Goal: Task Accomplishment & Management: Manage account settings

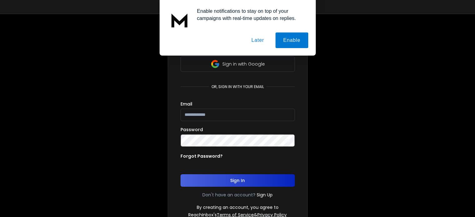
click at [254, 39] on button "Later" at bounding box center [258, 40] width 28 height 16
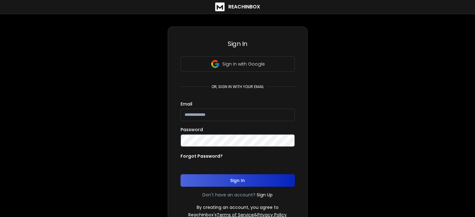
click at [201, 111] on input "email" at bounding box center [237, 115] width 114 height 12
paste input "**********"
type input "**********"
click at [235, 184] on button "Sign In" at bounding box center [237, 180] width 114 height 12
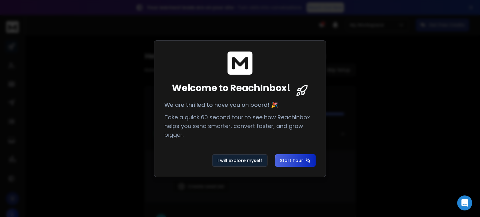
click at [260, 162] on button "I will explore myself" at bounding box center [239, 160] width 55 height 12
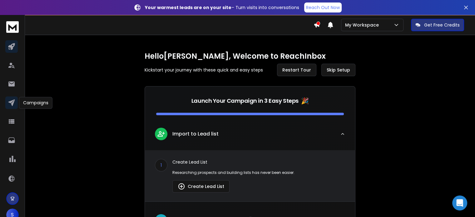
click at [12, 98] on link at bounding box center [11, 102] width 12 height 12
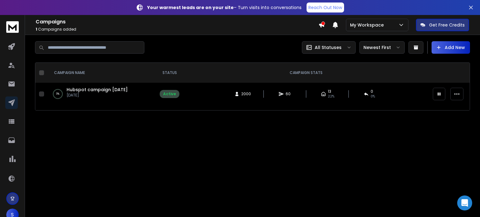
click at [119, 91] on span "Hubspot campaign [DATE]" at bounding box center [96, 89] width 61 height 6
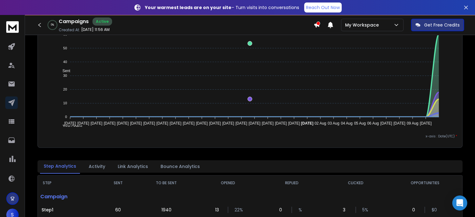
scroll to position [187, 0]
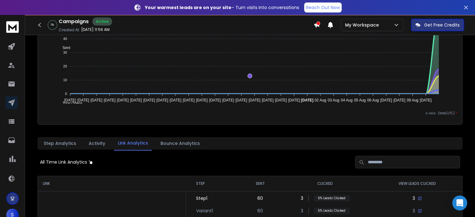
click at [137, 144] on button "Link Analytics" at bounding box center [133, 143] width 38 height 14
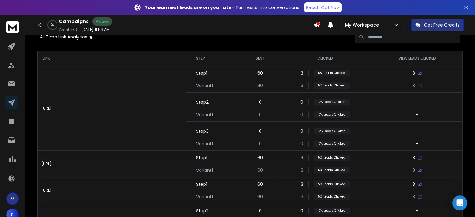
scroll to position [290, 0]
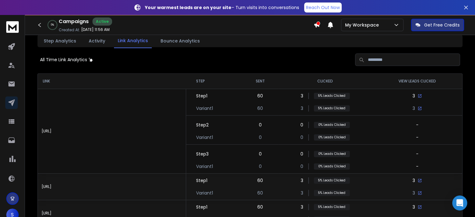
click at [419, 94] on icon at bounding box center [419, 96] width 4 height 4
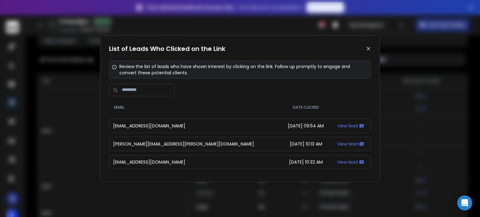
click at [368, 48] on icon at bounding box center [368, 48] width 3 height 3
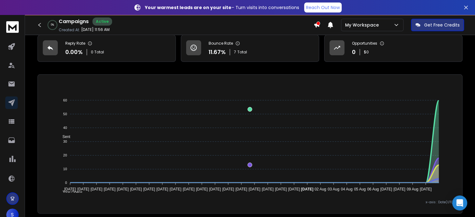
scroll to position [0, 0]
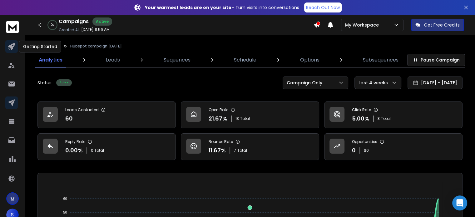
click at [11, 47] on icon at bounding box center [11, 46] width 7 height 7
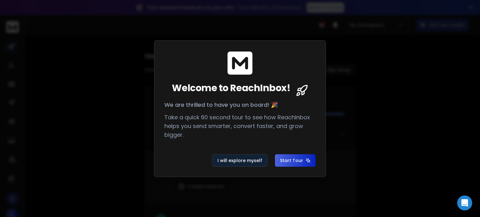
click at [241, 160] on button "I will explore myself" at bounding box center [239, 160] width 55 height 12
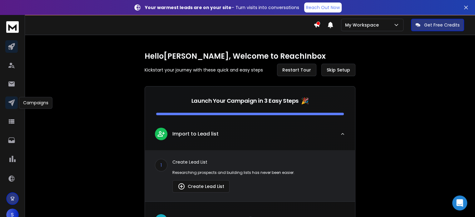
click at [10, 108] on link at bounding box center [11, 102] width 12 height 12
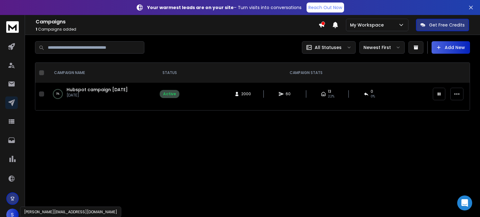
click at [14, 210] on span "S" at bounding box center [12, 215] width 12 height 12
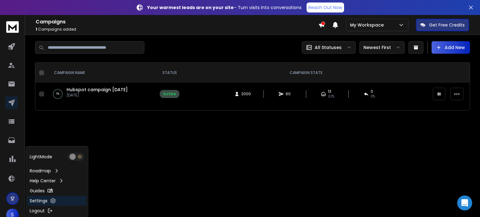
click at [46, 201] on p "Settings" at bounding box center [39, 201] width 18 height 6
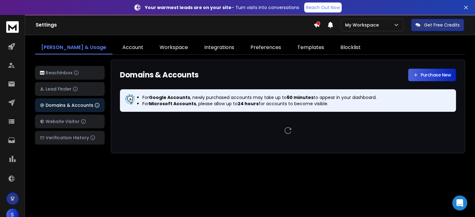
click at [84, 103] on button "Domains & Accounts" at bounding box center [70, 105] width 70 height 14
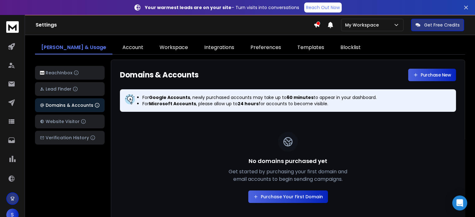
click at [116, 50] on link "Account" at bounding box center [132, 47] width 33 height 13
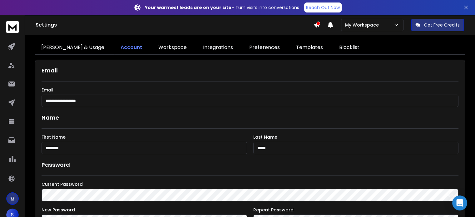
click at [73, 49] on link "[PERSON_NAME] & Usage" at bounding box center [73, 47] width 76 height 13
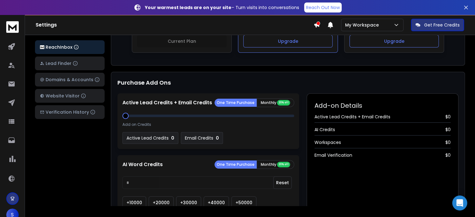
scroll to position [272, 0]
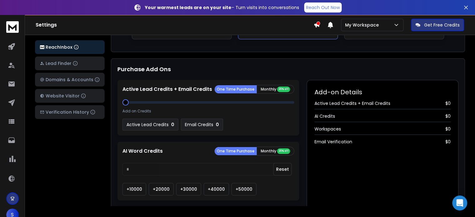
drag, startPoint x: 465, startPoint y: 145, endPoint x: 465, endPoint y: 156, distance: 11.3
click at [465, 156] on div "[PERSON_NAME] & Usage Account Workspace Integrations Preferences Templates Bloc…" at bounding box center [250, 113] width 450 height 208
click at [65, 77] on button "Domains & Accounts" at bounding box center [70, 80] width 70 height 14
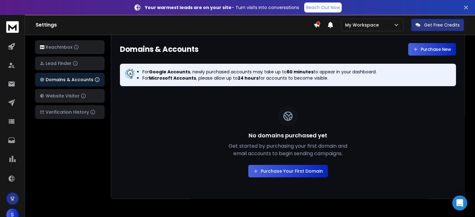
click at [62, 51] on button "ReachInbox" at bounding box center [70, 47] width 70 height 14
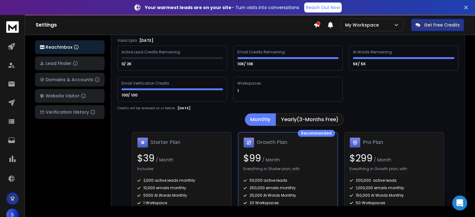
scroll to position [0, 0]
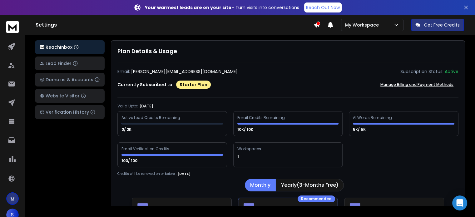
click at [58, 63] on button "Lead Finder" at bounding box center [70, 64] width 70 height 14
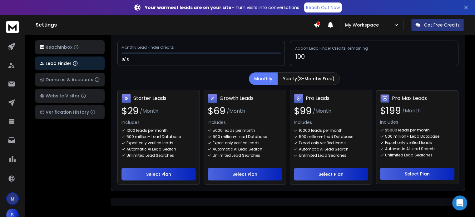
scroll to position [157, 0]
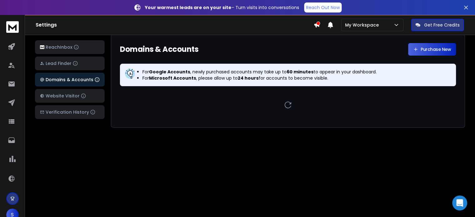
click at [69, 83] on button "Domains & Accounts" at bounding box center [70, 80] width 70 height 14
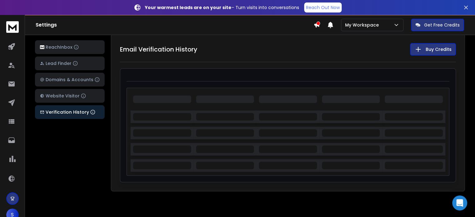
click at [62, 112] on button "Verification History" at bounding box center [70, 112] width 70 height 14
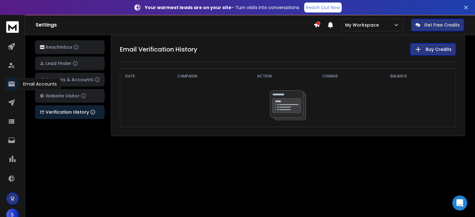
click at [12, 87] on icon at bounding box center [11, 83] width 7 height 7
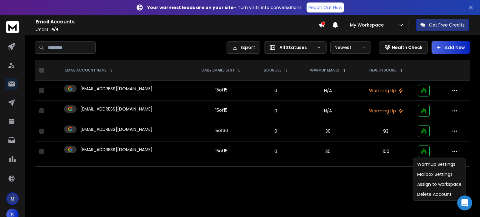
click at [454, 153] on icon at bounding box center [454, 152] width 6 height 6
click at [443, 175] on div "Mailbox Settings" at bounding box center [438, 174] width 49 height 10
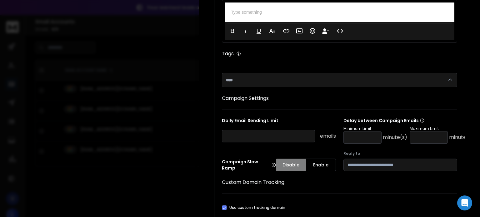
scroll to position [117, 0]
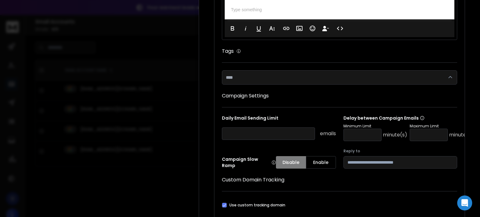
click at [257, 133] on input "**" at bounding box center [268, 133] width 93 height 12
type input "**"
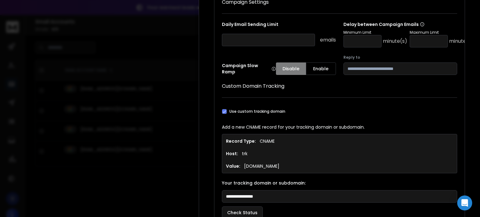
scroll to position [262, 0]
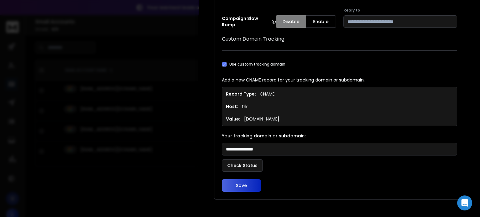
click at [248, 182] on button "Save" at bounding box center [241, 185] width 39 height 12
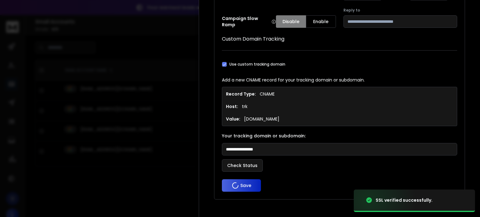
scroll to position [0, 0]
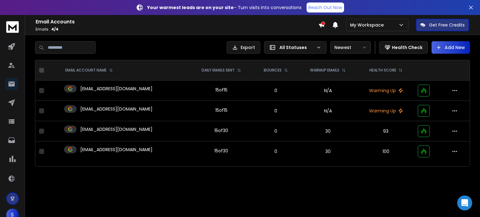
click at [372, 204] on div "Your warmest leads are on your site – Turn visits into conversations Reach Out …" at bounding box center [240, 108] width 480 height 217
click at [345, 182] on div "Your warmest leads are on your site – Turn visits into conversations Reach Out …" at bounding box center [240, 108] width 480 height 217
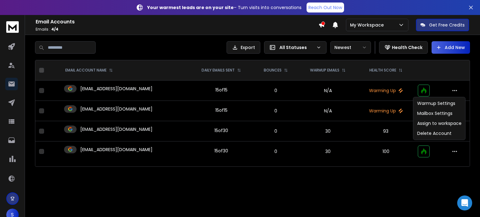
click at [453, 91] on icon at bounding box center [454, 91] width 6 height 6
click at [445, 111] on div "Mailbox Settings" at bounding box center [438, 113] width 49 height 10
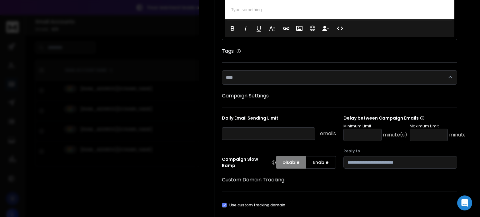
scroll to position [137, 0]
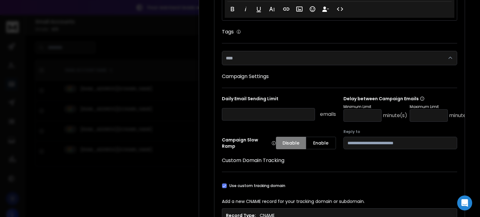
drag, startPoint x: 256, startPoint y: 112, endPoint x: 203, endPoint y: 105, distance: 53.6
click at [203, 105] on div "**********" at bounding box center [339, 108] width 281 height 217
type input "**"
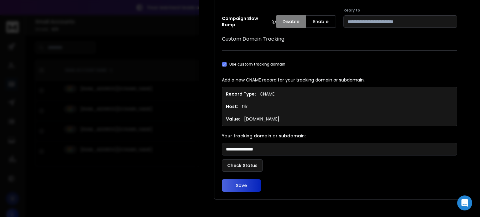
scroll to position [262, 0]
click at [253, 181] on button "Save" at bounding box center [241, 185] width 39 height 12
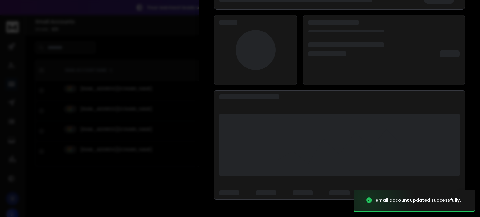
scroll to position [194, 0]
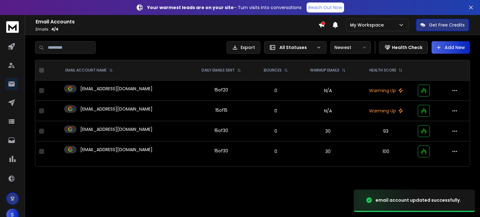
click at [456, 110] on button at bounding box center [454, 111] width 23 height 11
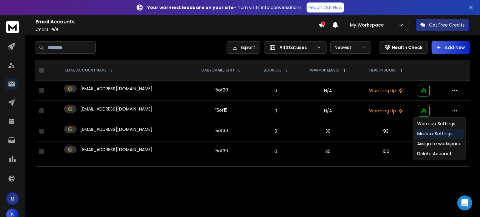
click at [442, 133] on div "Mailbox Settings" at bounding box center [438, 134] width 49 height 10
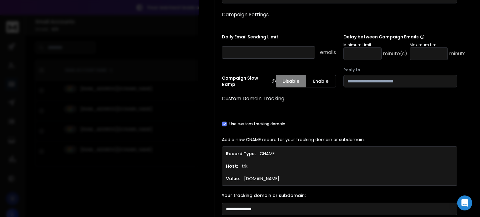
scroll to position [204, 0]
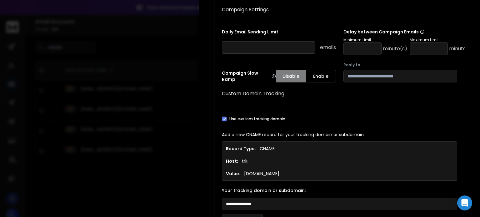
drag, startPoint x: 245, startPoint y: 42, endPoint x: 228, endPoint y: 42, distance: 17.5
click at [228, 42] on input "**" at bounding box center [268, 47] width 93 height 12
type input "**"
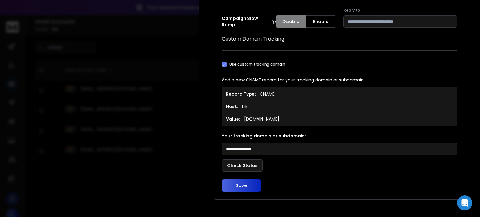
click at [256, 183] on button "Save" at bounding box center [241, 185] width 39 height 12
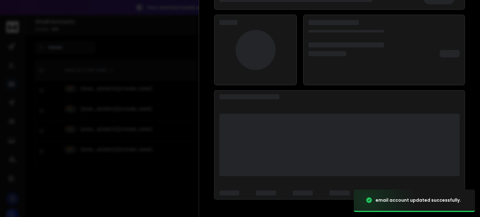
scroll to position [194, 0]
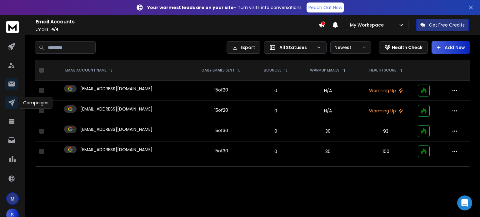
click at [11, 103] on icon at bounding box center [11, 102] width 7 height 7
